Goal: Task Accomplishment & Management: Use online tool/utility

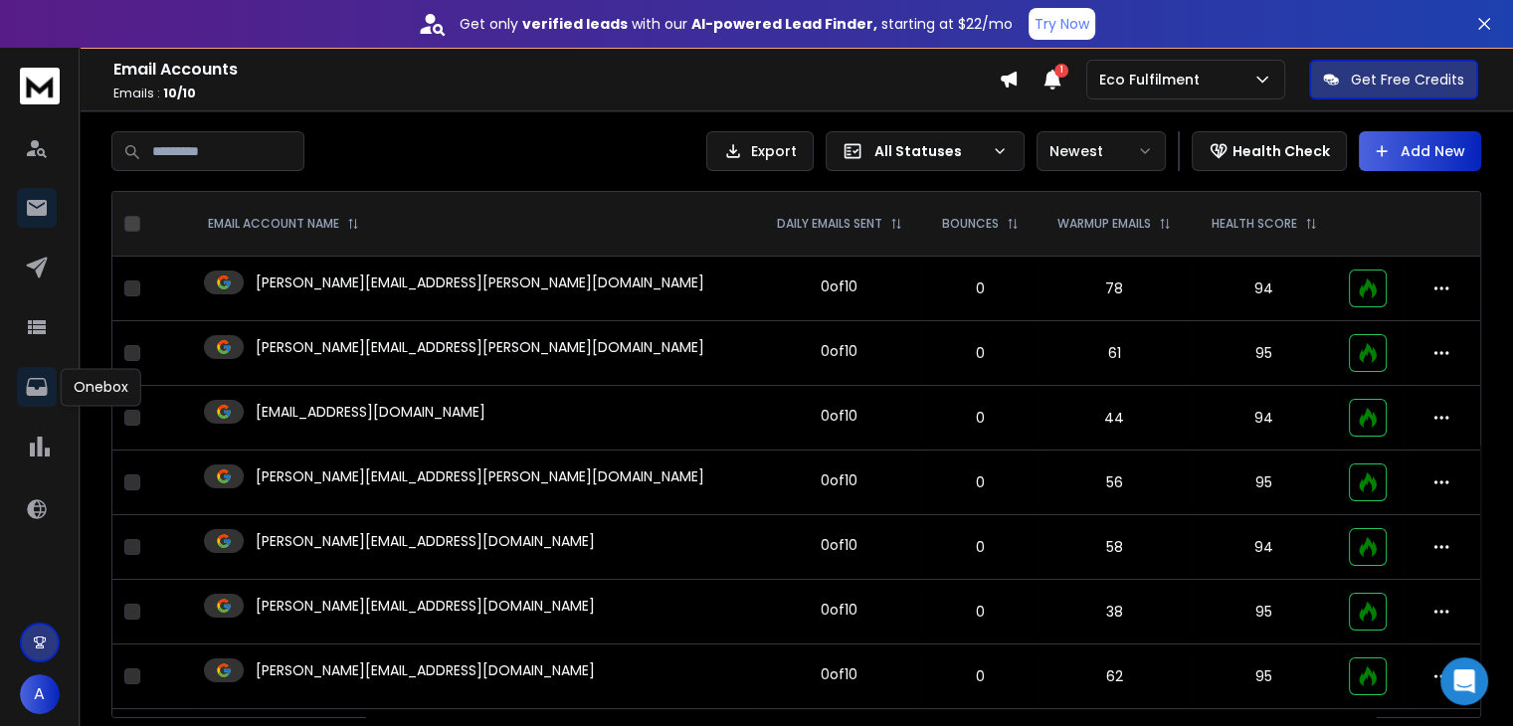
click at [48, 373] on link at bounding box center [37, 387] width 40 height 40
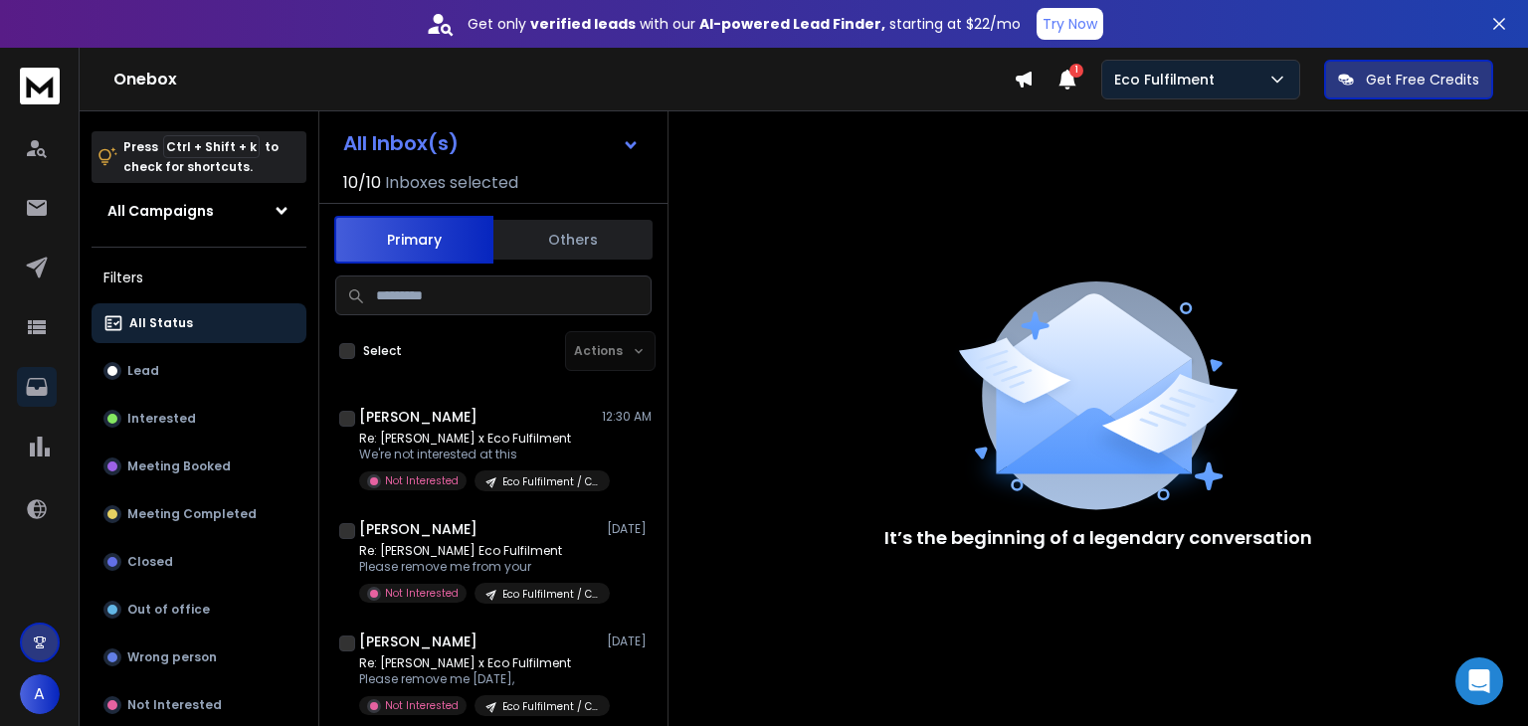
click at [1221, 85] on p "Eco Fulfilment" at bounding box center [1168, 80] width 108 height 20
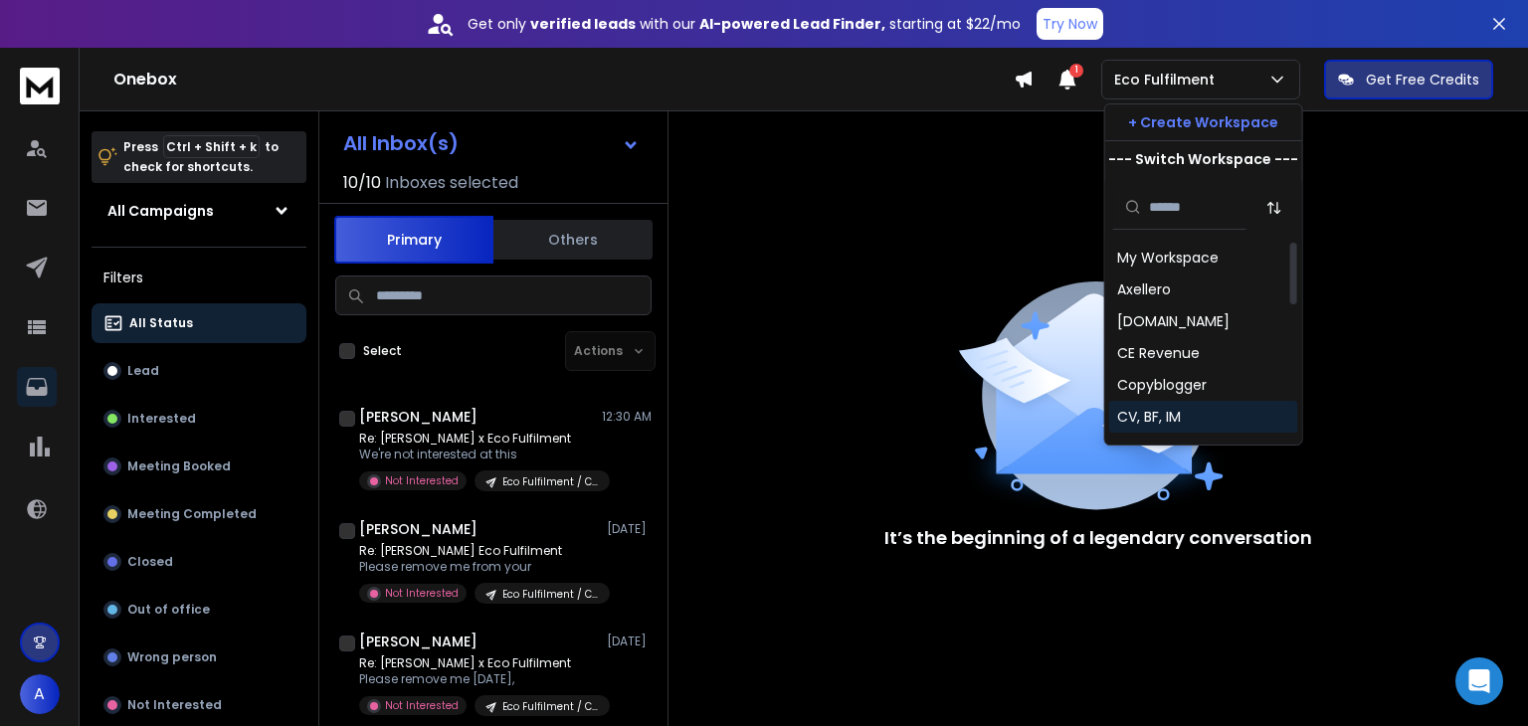
click at [1209, 418] on div "CV, BF, IM" at bounding box center [1203, 417] width 189 height 32
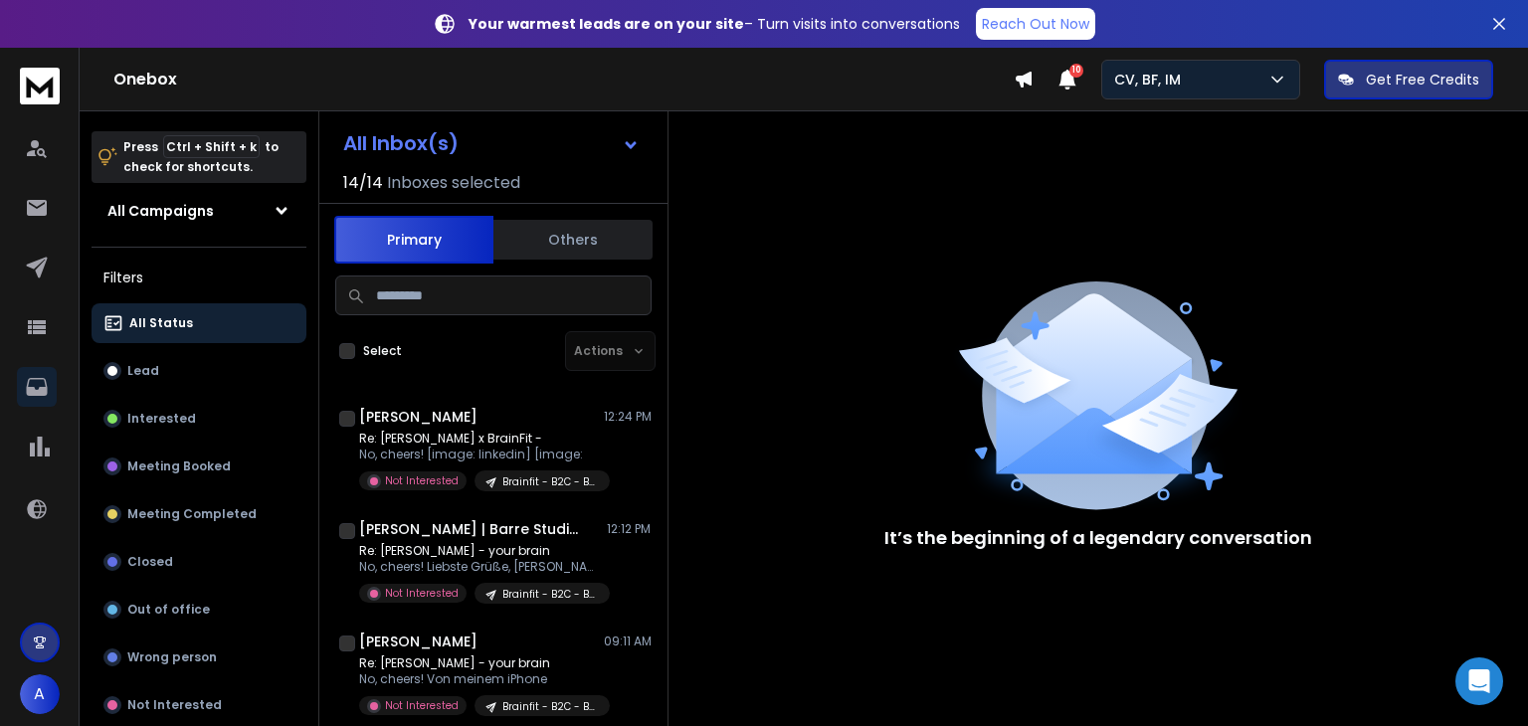
click at [1210, 91] on button "CV, BF, IM" at bounding box center [1200, 80] width 199 height 40
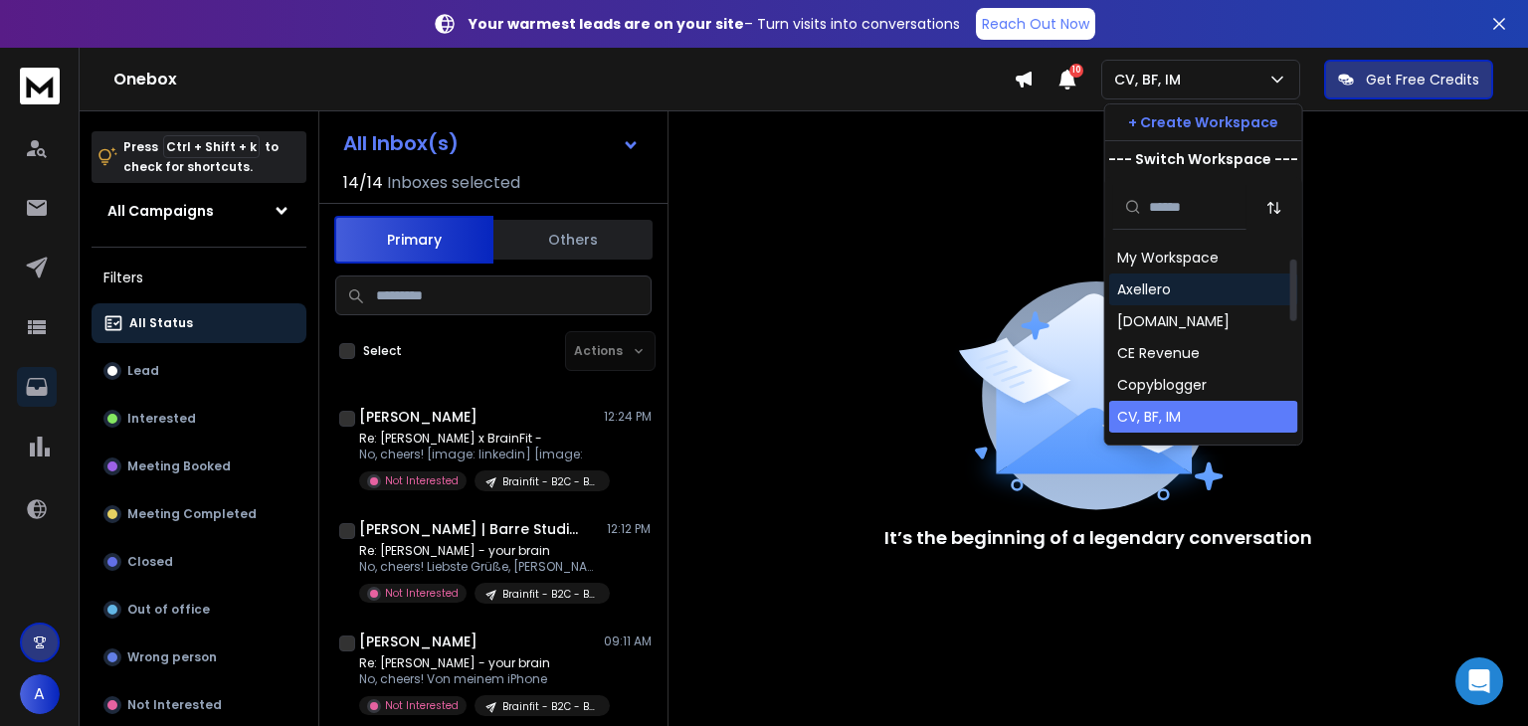
scroll to position [438, 0]
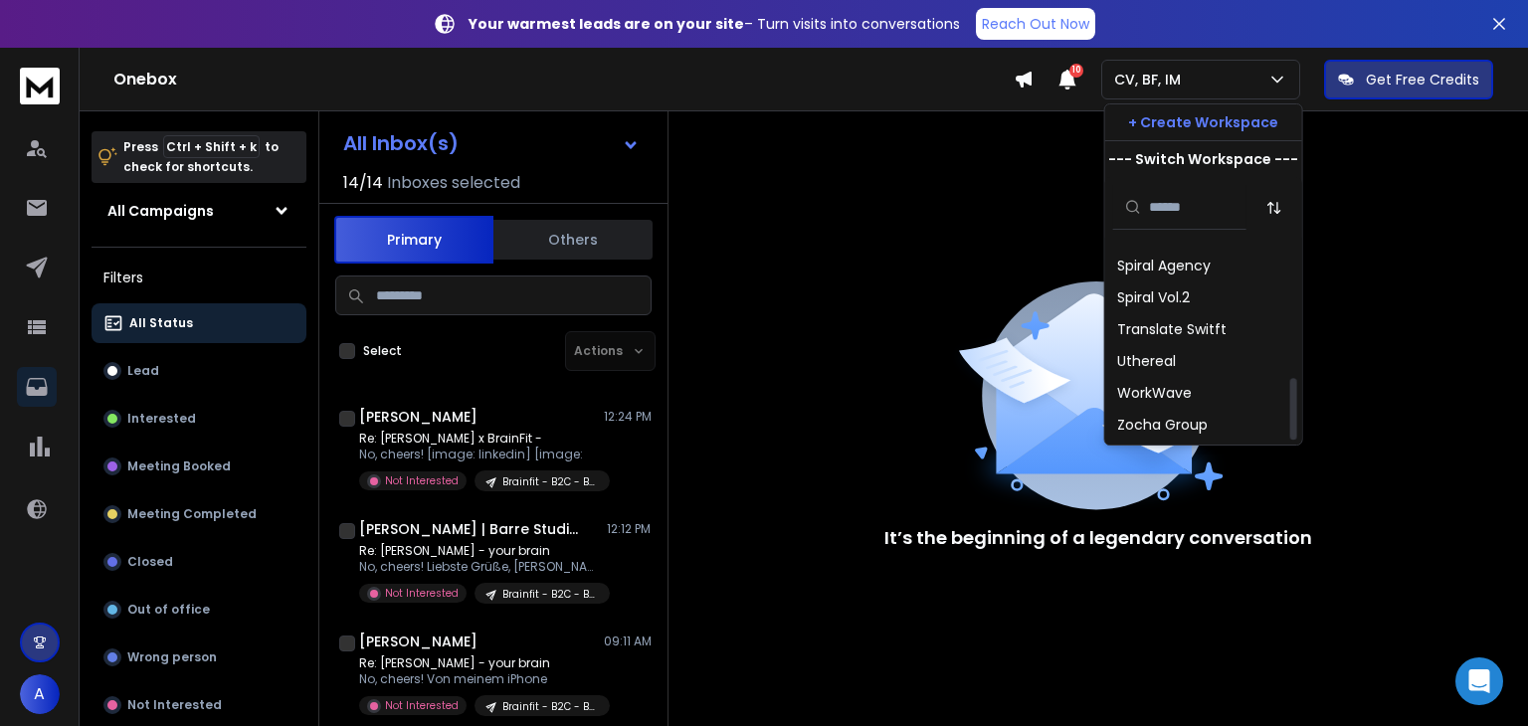
drag, startPoint x: 1293, startPoint y: 274, endPoint x: 1311, endPoint y: 440, distance: 167.1
click at [1297, 440] on div at bounding box center [1293, 409] width 7 height 62
click at [1222, 401] on div "WorkWave" at bounding box center [1203, 393] width 189 height 32
